Goal: Task Accomplishment & Management: Manage account settings

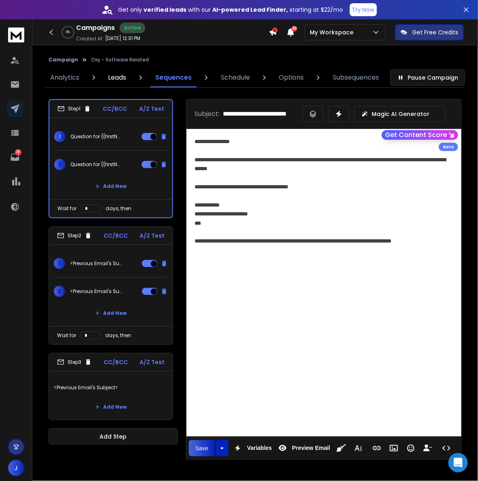
click at [117, 80] on p "Leads" at bounding box center [117, 78] width 18 height 10
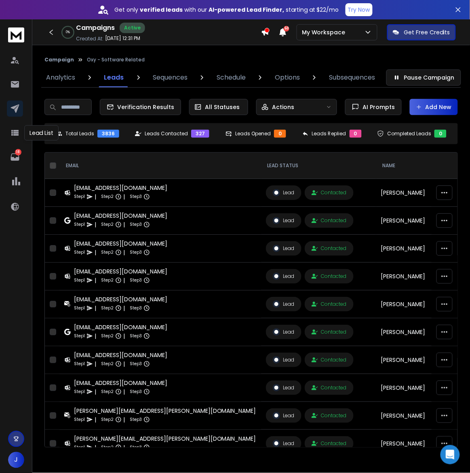
click at [17, 106] on icon at bounding box center [15, 108] width 8 height 8
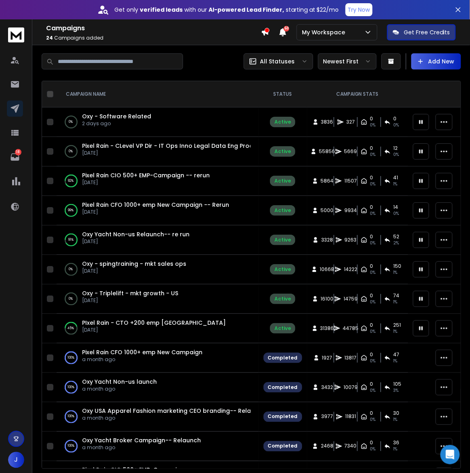
click at [112, 113] on span "Oxy - Software Related" at bounding box center [116, 116] width 69 height 8
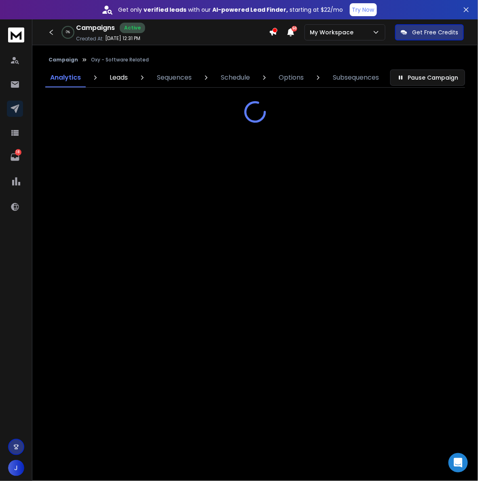
click at [126, 80] on p "Leads" at bounding box center [119, 78] width 18 height 10
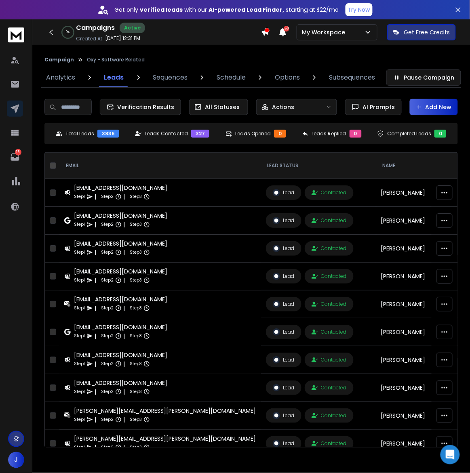
click at [444, 106] on button "Add New" at bounding box center [434, 107] width 48 height 16
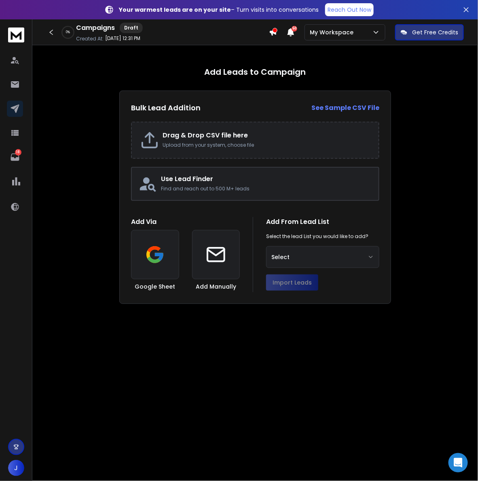
click at [196, 152] on div "Drag & Drop CSV file here Upload from your system, choose file" at bounding box center [255, 140] width 248 height 37
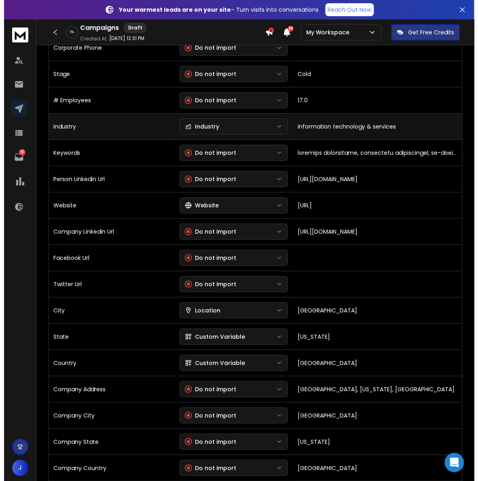
scroll to position [540, 0]
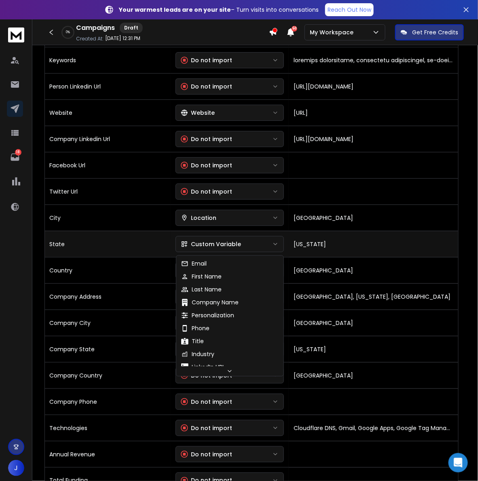
click at [245, 251] on button "Custom Variable" at bounding box center [229, 244] width 109 height 16
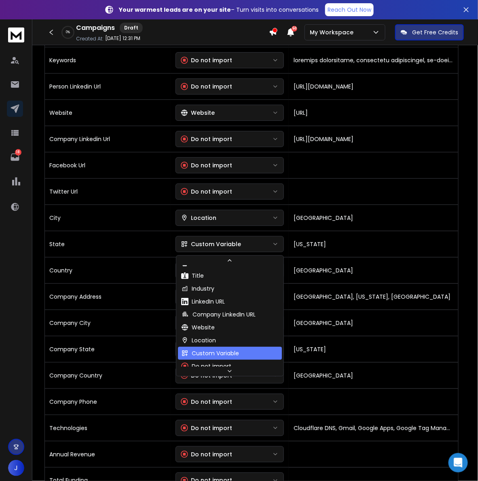
scroll to position [74, 0]
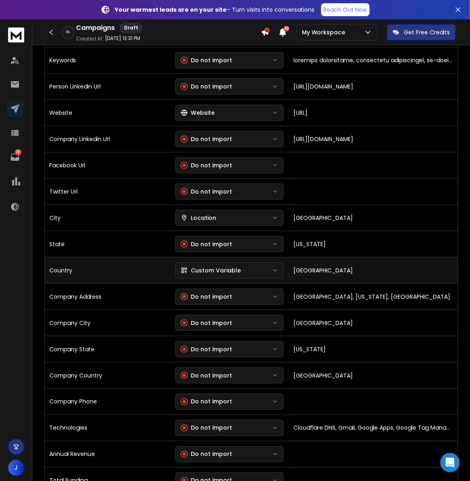
click at [247, 272] on button "Custom Variable" at bounding box center [229, 270] width 109 height 16
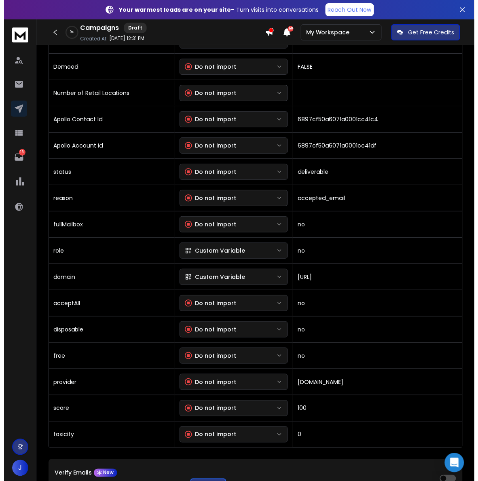
scroll to position [1173, 0]
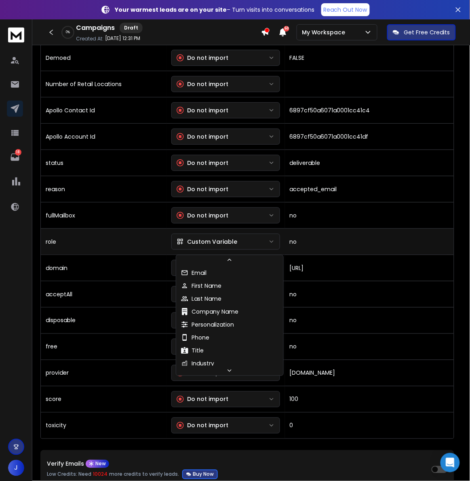
click at [237, 250] on button "Custom Variable" at bounding box center [225, 242] width 109 height 16
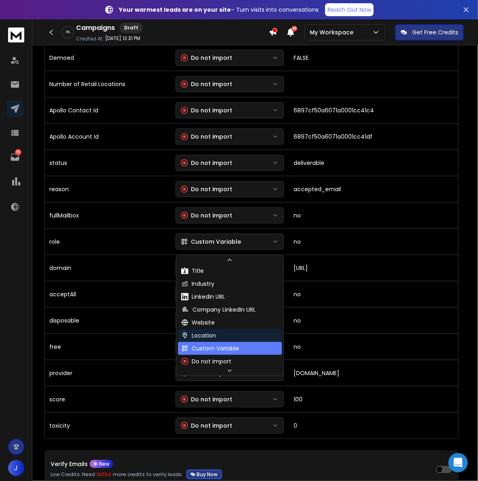
scroll to position [74, 0]
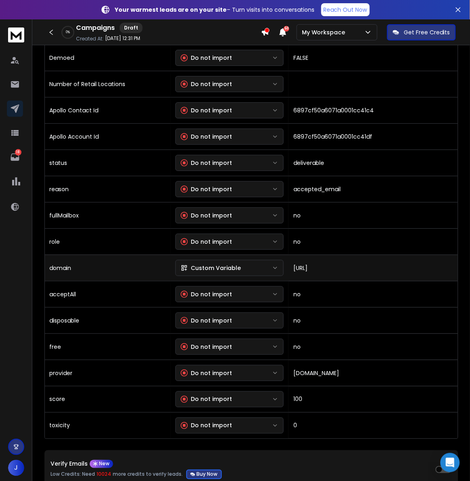
click at [225, 272] on div "Custom Variable" at bounding box center [211, 268] width 61 height 8
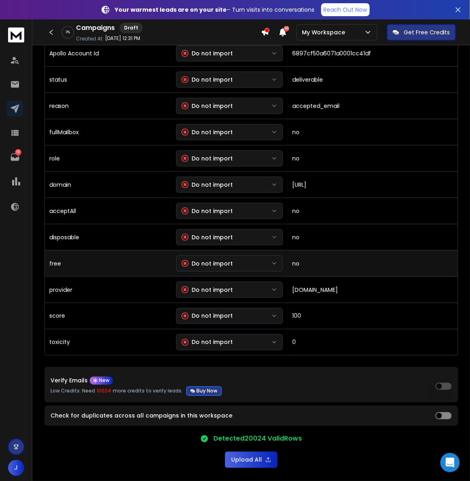
scroll to position [1261, 0]
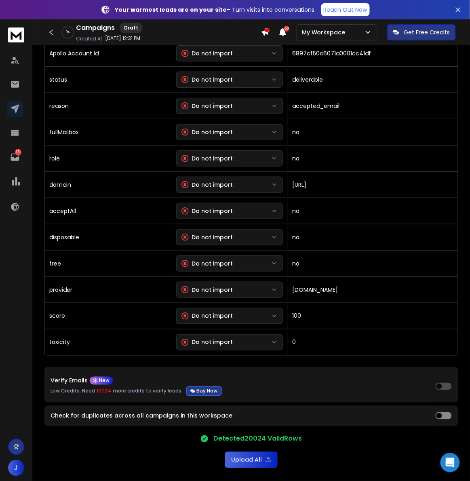
click at [247, 454] on button "Upload All" at bounding box center [251, 460] width 53 height 16
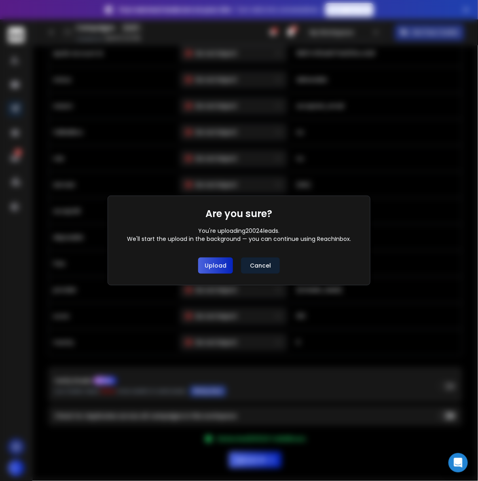
click at [228, 265] on button "Upload" at bounding box center [215, 266] width 35 height 16
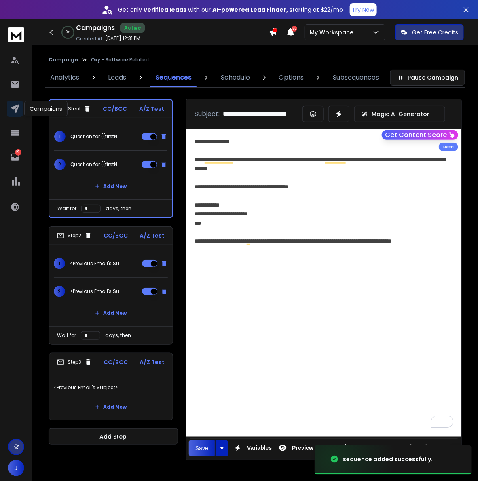
click at [17, 111] on icon at bounding box center [15, 109] width 10 height 10
